Goal: Task Accomplishment & Management: Manage account settings

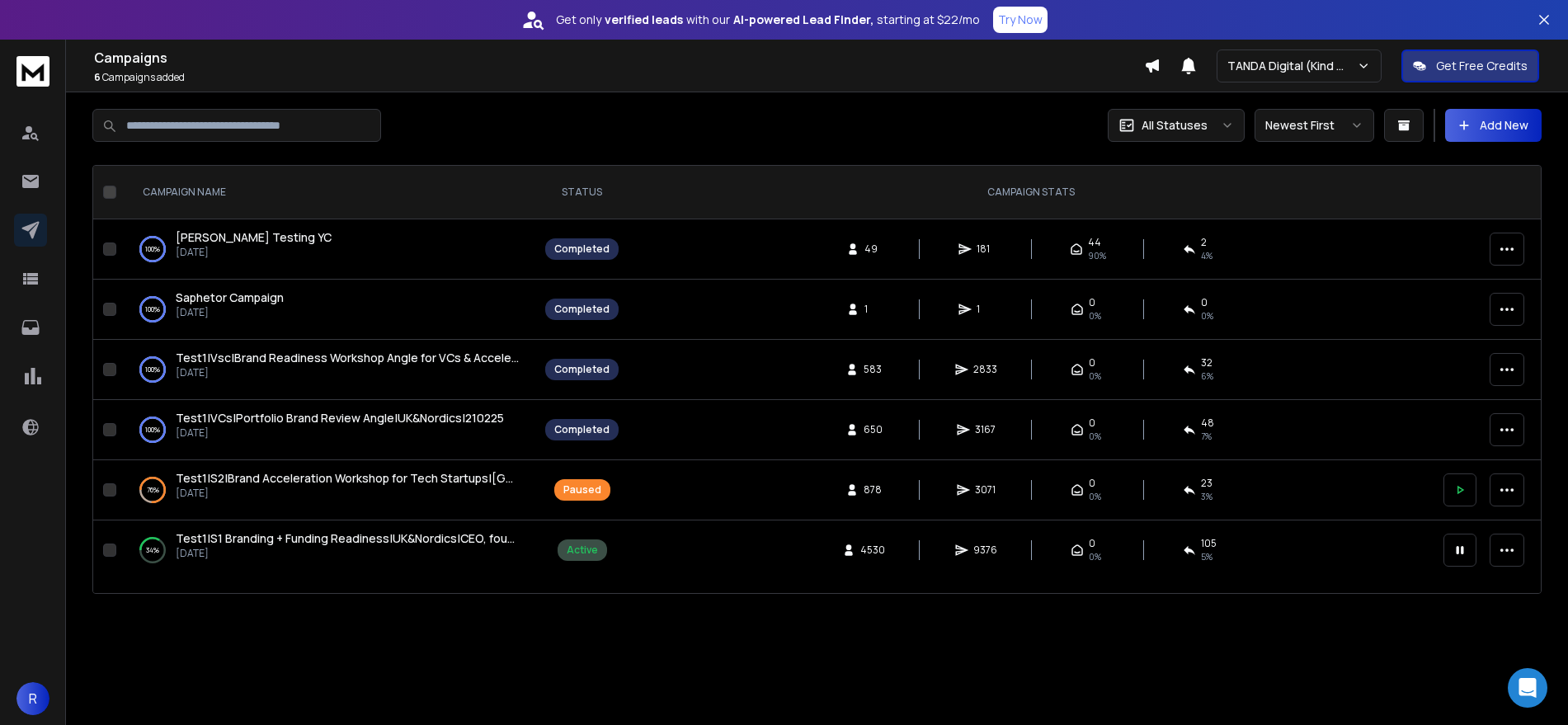
click at [25, 564] on div "R" at bounding box center [33, 386] width 66 height 692
drag, startPoint x: 100, startPoint y: 660, endPoint x: 196, endPoint y: 636, distance: 99.0
click at [100, 660] on div "Campaigns 6 Campaigns Added All Statuses Newest First Add New CAMPAIGN NAME STA…" at bounding box center [816, 471] width 1449 height 725
click at [350, 622] on div "Campaigns 6 Campaigns Added All Statuses Newest First Add New CAMPAIGN NAME STA…" at bounding box center [816, 471] width 1449 height 725
drag, startPoint x: 28, startPoint y: 523, endPoint x: 67, endPoint y: 481, distance: 57.3
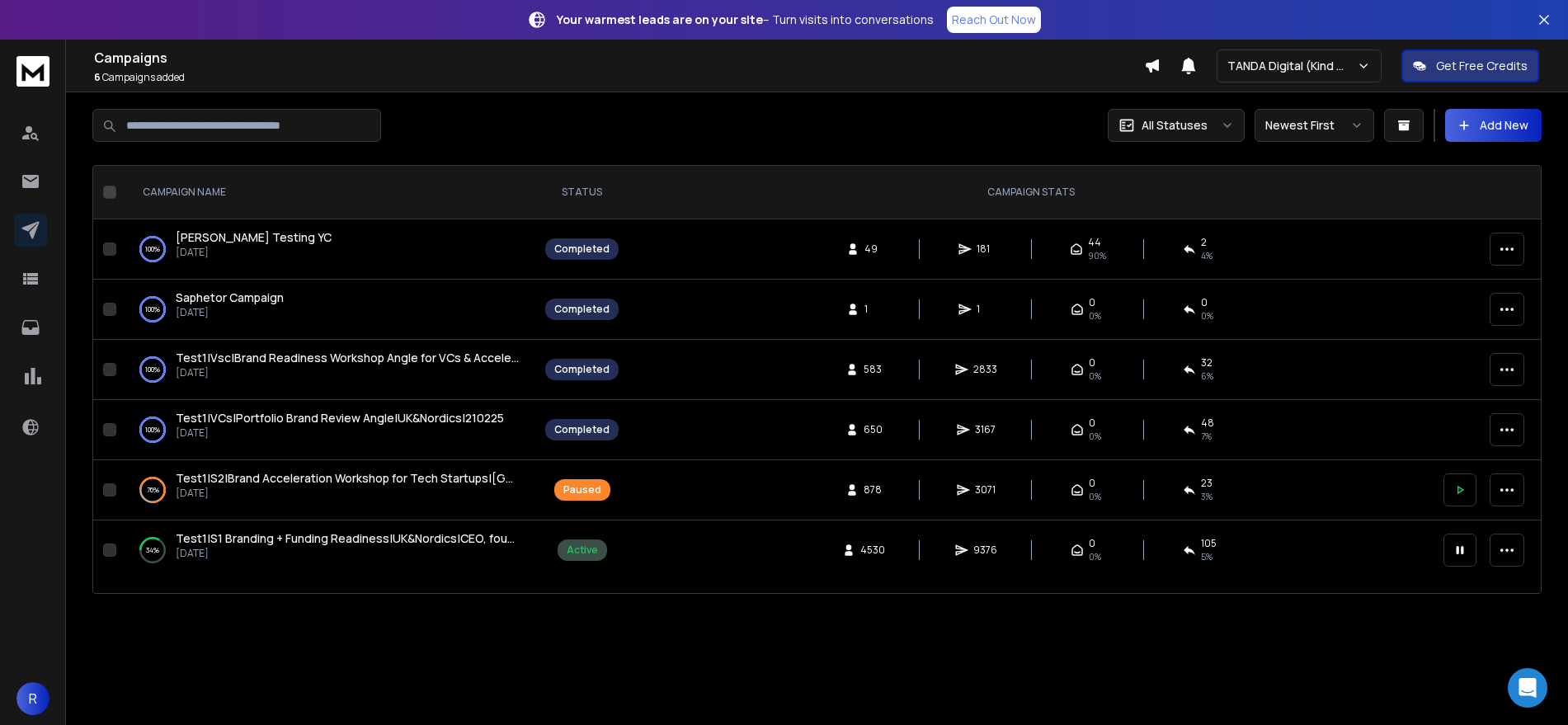
click at [28, 523] on div "R" at bounding box center [33, 386] width 66 height 692
click at [453, 123] on div at bounding box center [454, 125] width 725 height 33
click at [686, 670] on div "Campaigns 6 Campaigns Added All Statuses Newest First Add New CAMPAIGN NAME STA…" at bounding box center [816, 471] width 1449 height 725
